Goal: Task Accomplishment & Management: Use online tool/utility

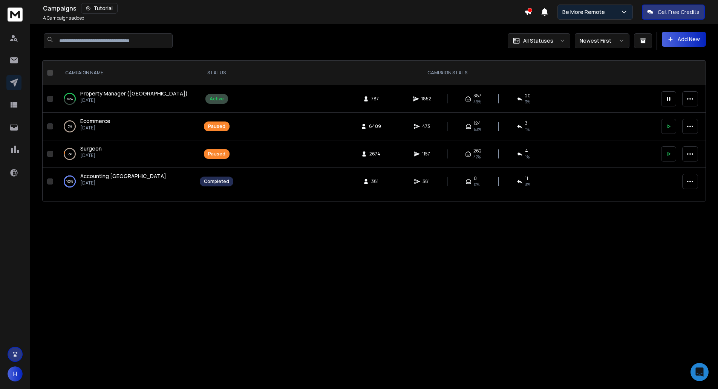
click at [598, 6] on button "Be More Remote" at bounding box center [594, 12] width 75 height 15
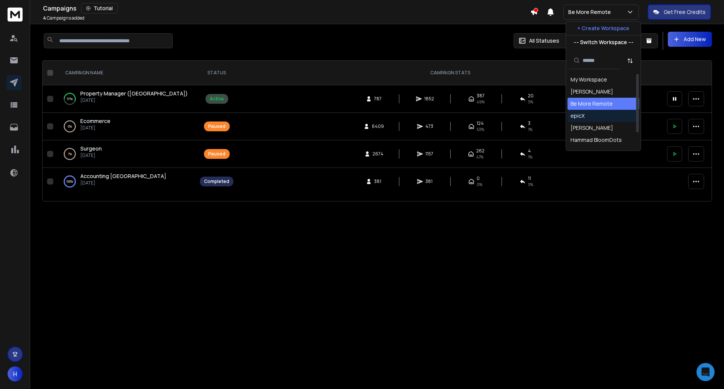
click at [586, 116] on div "epicX" at bounding box center [603, 116] width 72 height 12
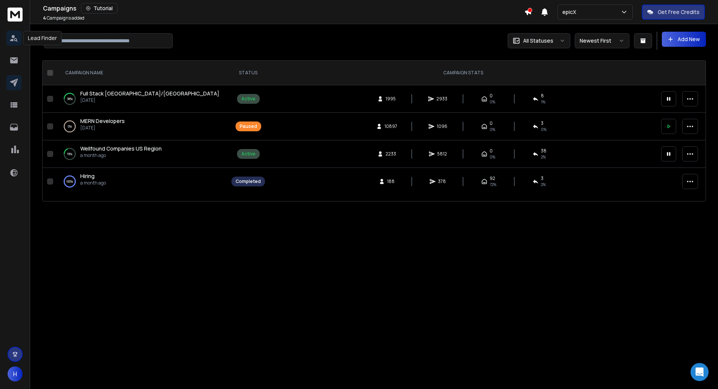
click at [13, 43] on link at bounding box center [13, 38] width 15 height 15
